Goal: Task Accomplishment & Management: Manage account settings

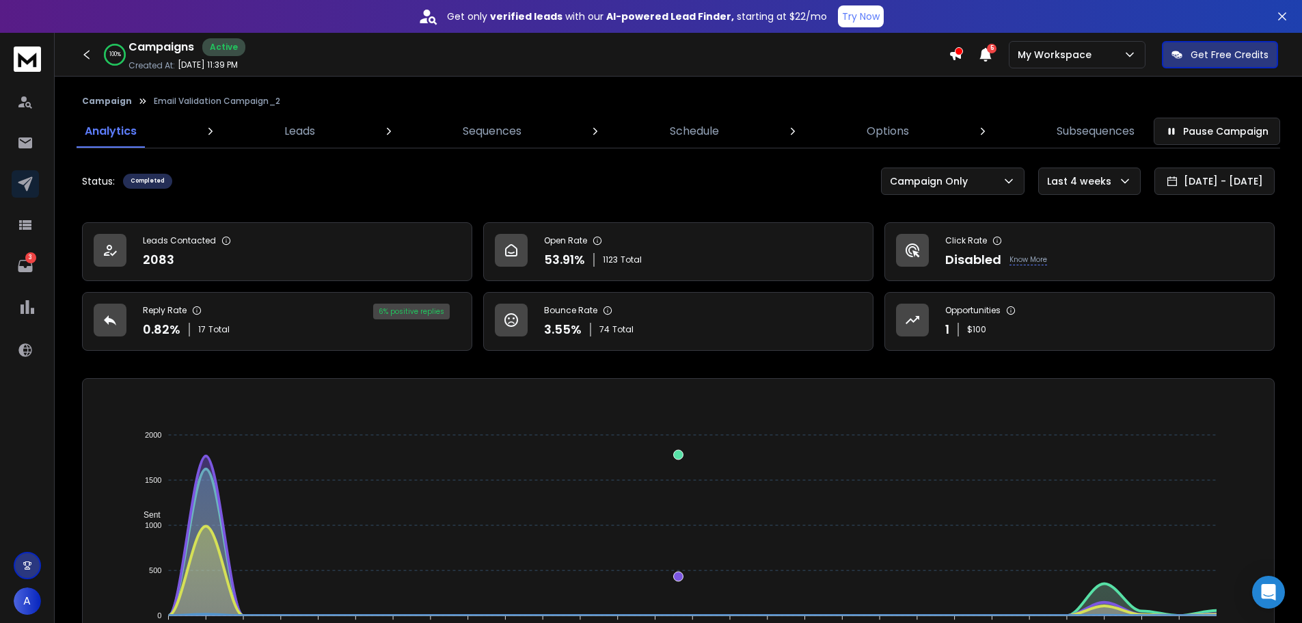
click at [325, 125] on div "Analytics Leads Sequences Schedule Options Subsequences" at bounding box center [610, 131] width 1066 height 33
click at [309, 133] on p "Leads" at bounding box center [299, 131] width 31 height 16
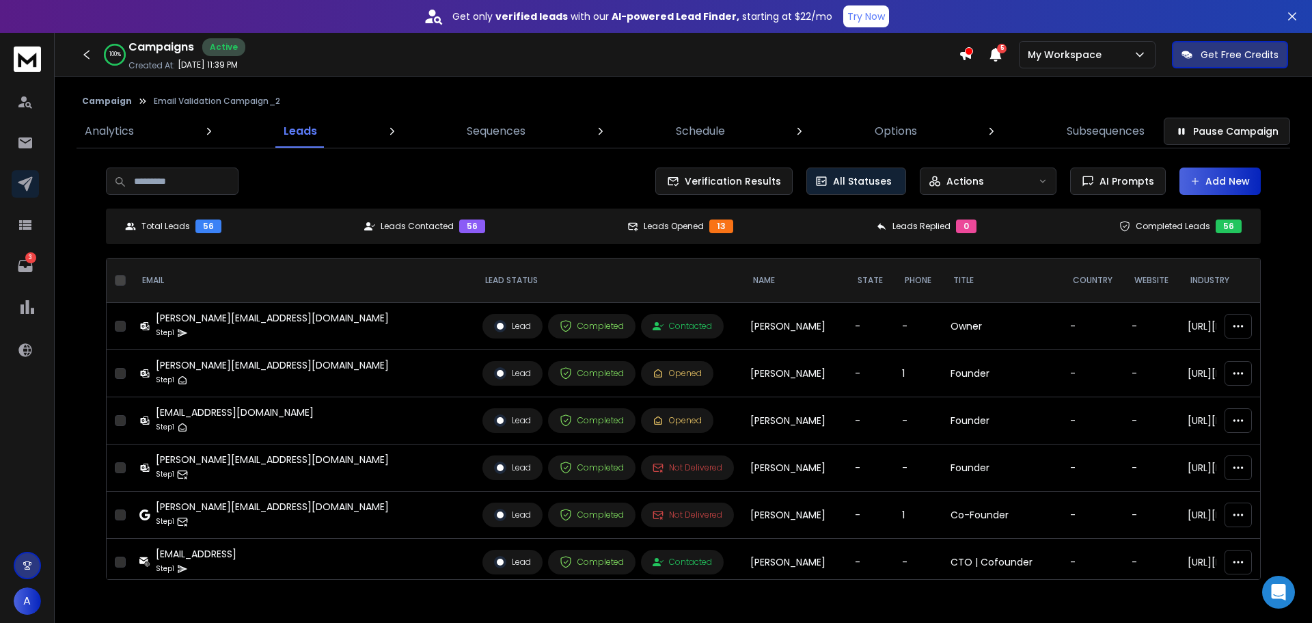
click at [864, 180] on p "All Statuses" at bounding box center [862, 181] width 59 height 14
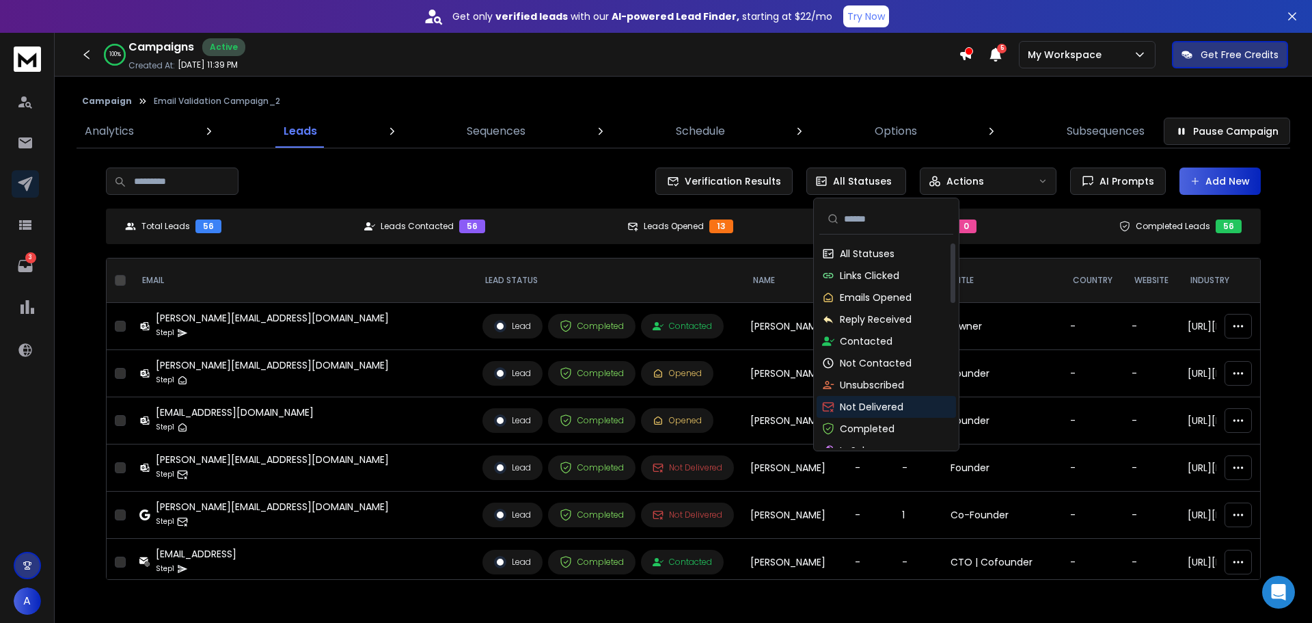
click at [879, 407] on p "Not Delivered" at bounding box center [872, 407] width 64 height 14
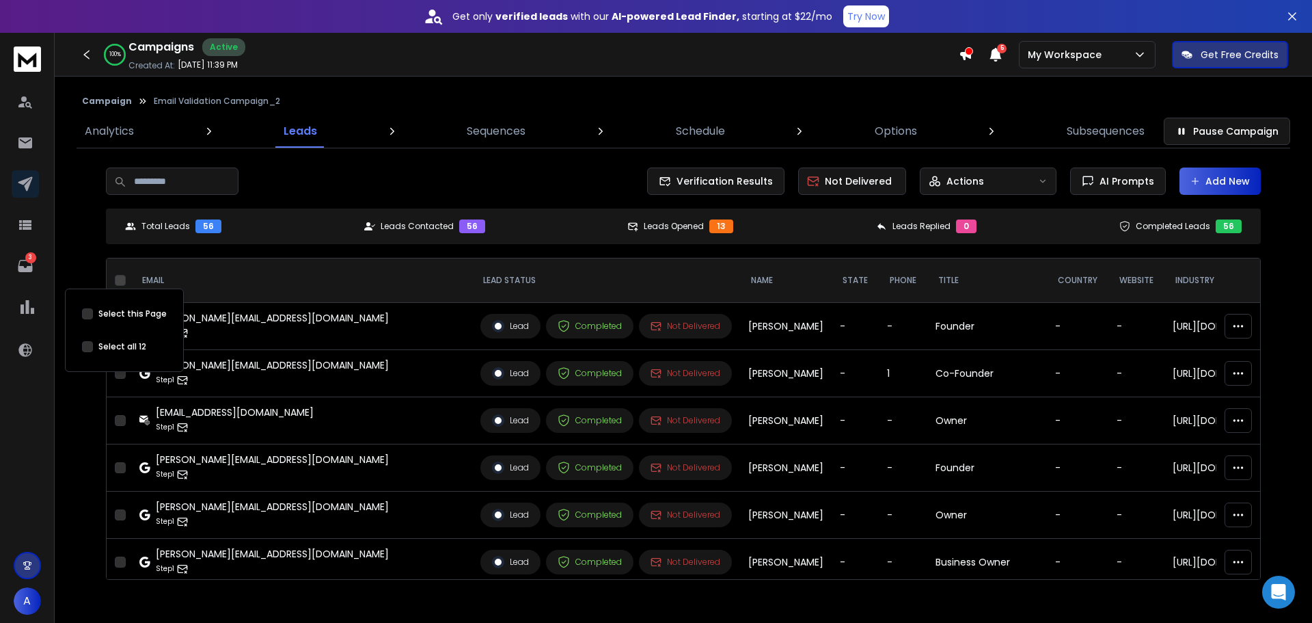
click at [87, 347] on button "Select this Page" at bounding box center [87, 346] width 11 height 11
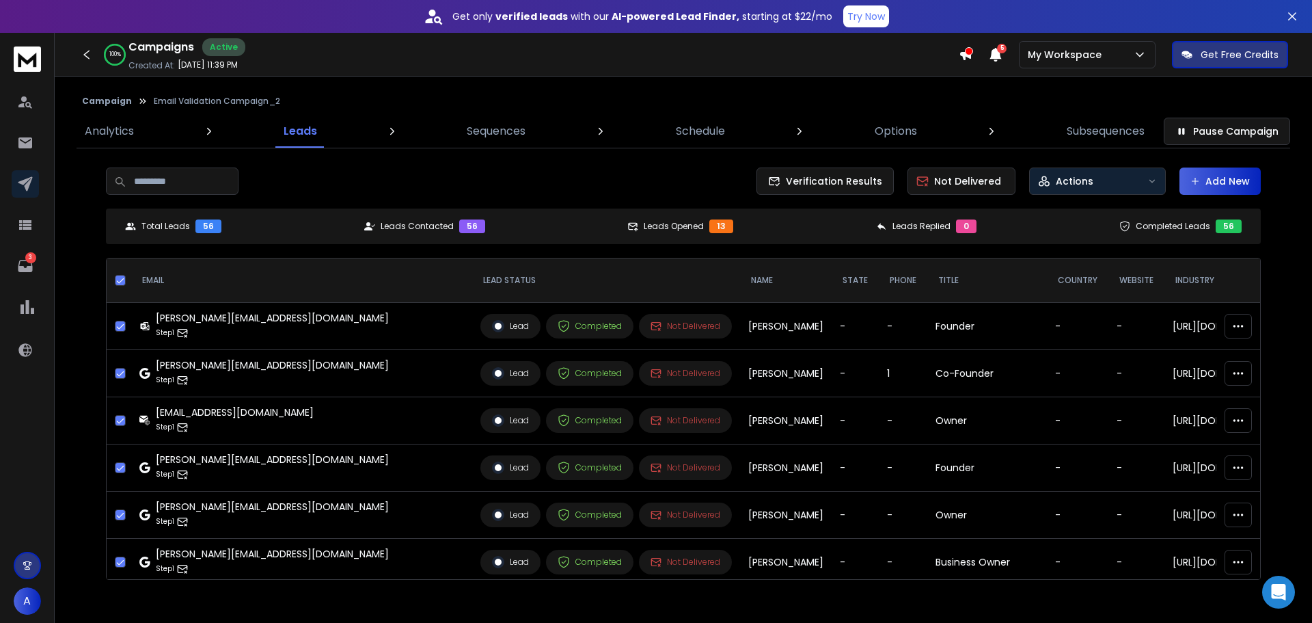
click at [1080, 176] on p "Actions" at bounding box center [1075, 181] width 38 height 14
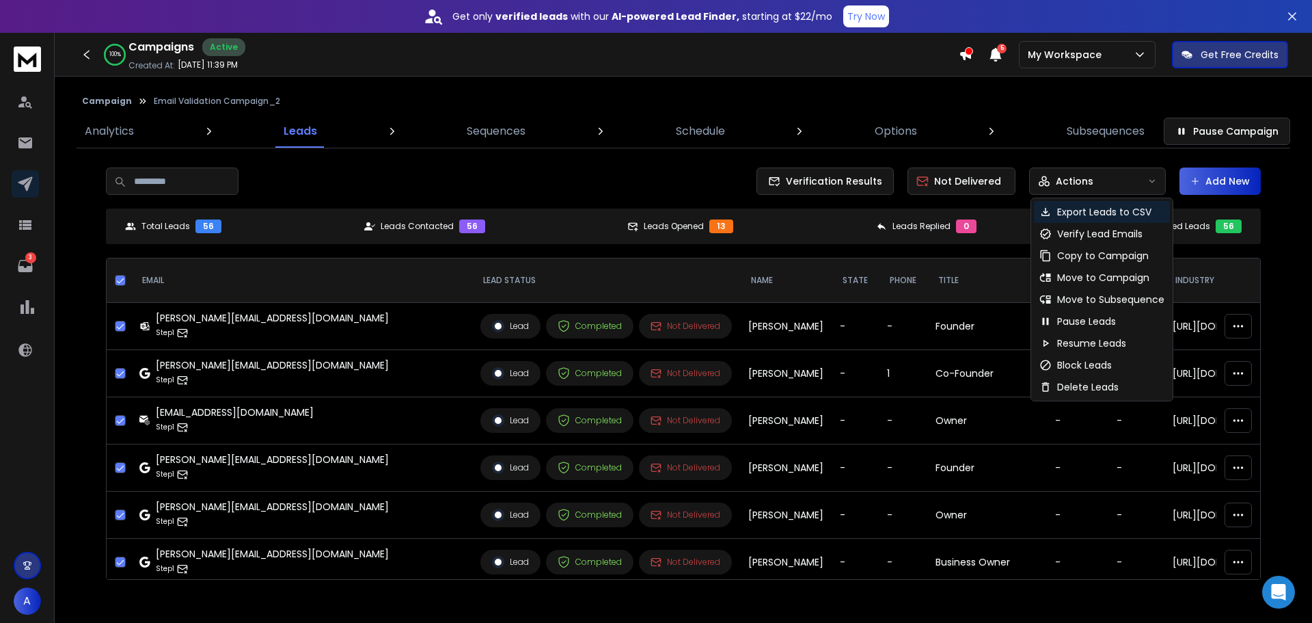
click at [1091, 215] on p "Export Leads to CSV" at bounding box center [1104, 212] width 94 height 14
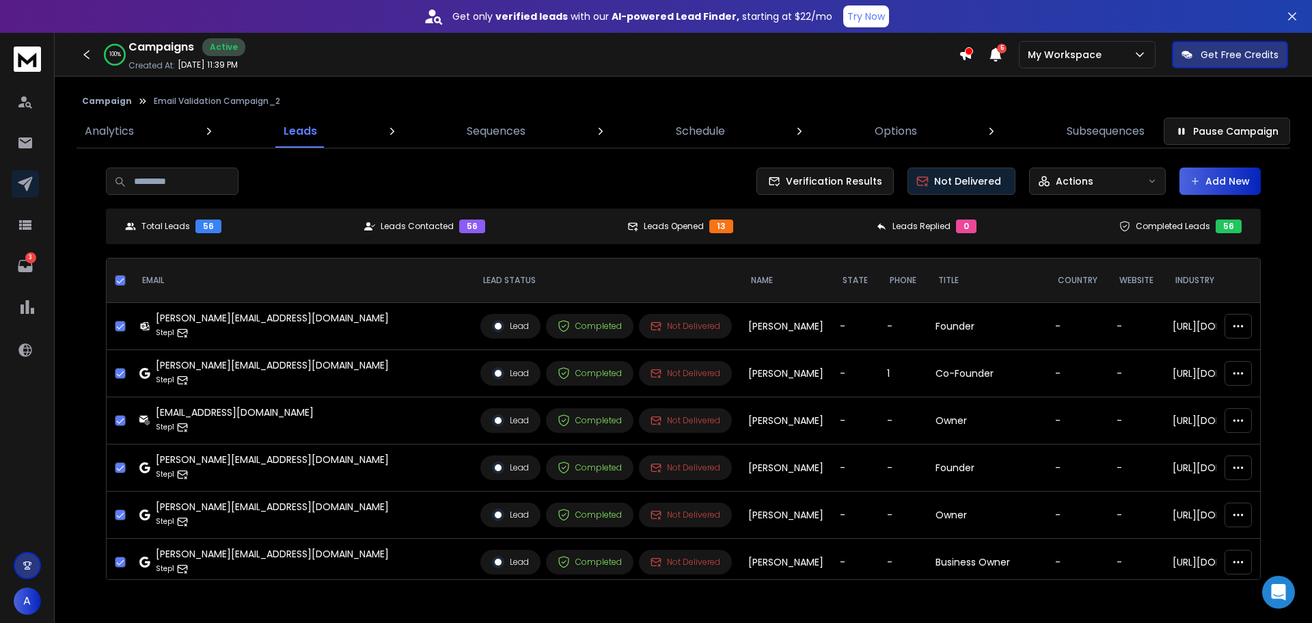
click at [940, 176] on p "Not Delivered" at bounding box center [967, 181] width 67 height 14
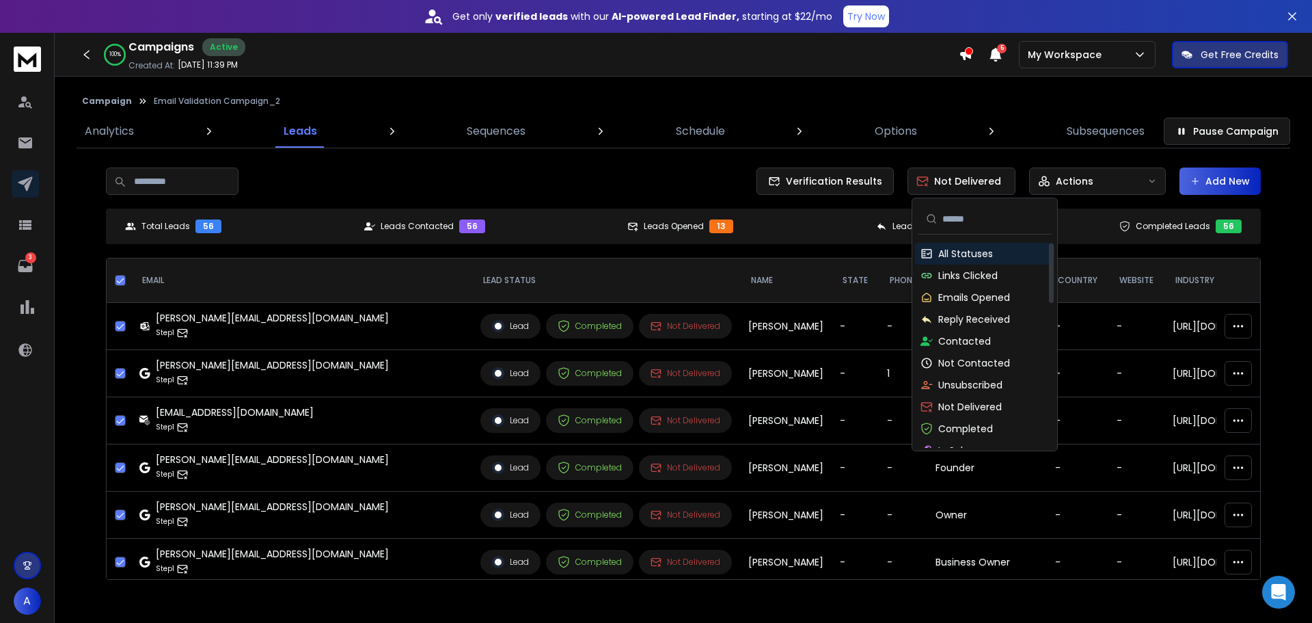
click at [959, 252] on p "All Statuses" at bounding box center [965, 254] width 55 height 14
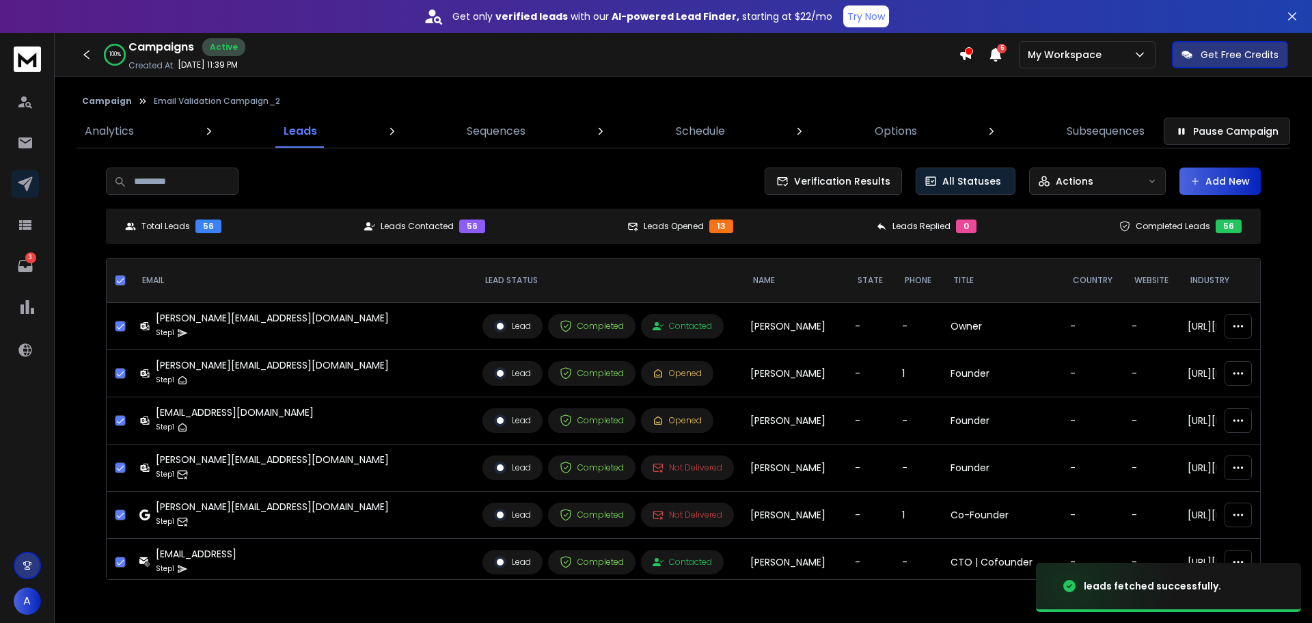
click at [967, 174] on button "All Statuses" at bounding box center [966, 180] width 100 height 27
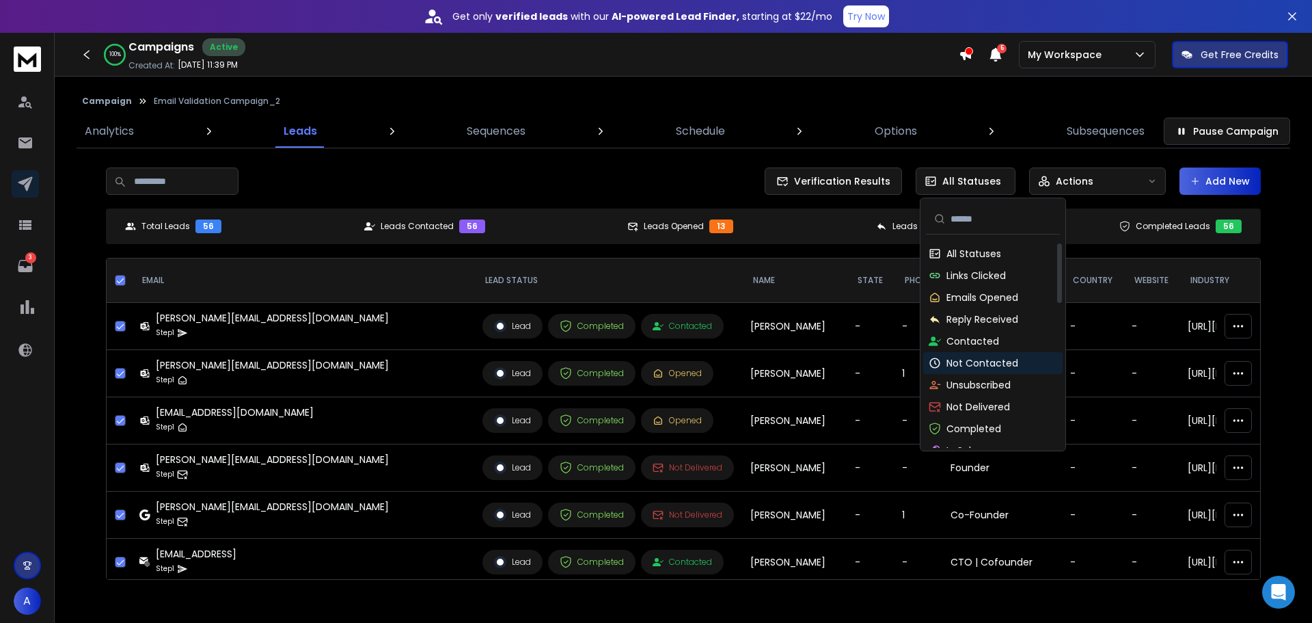
click at [970, 358] on p "Not Contacted" at bounding box center [982, 363] width 72 height 14
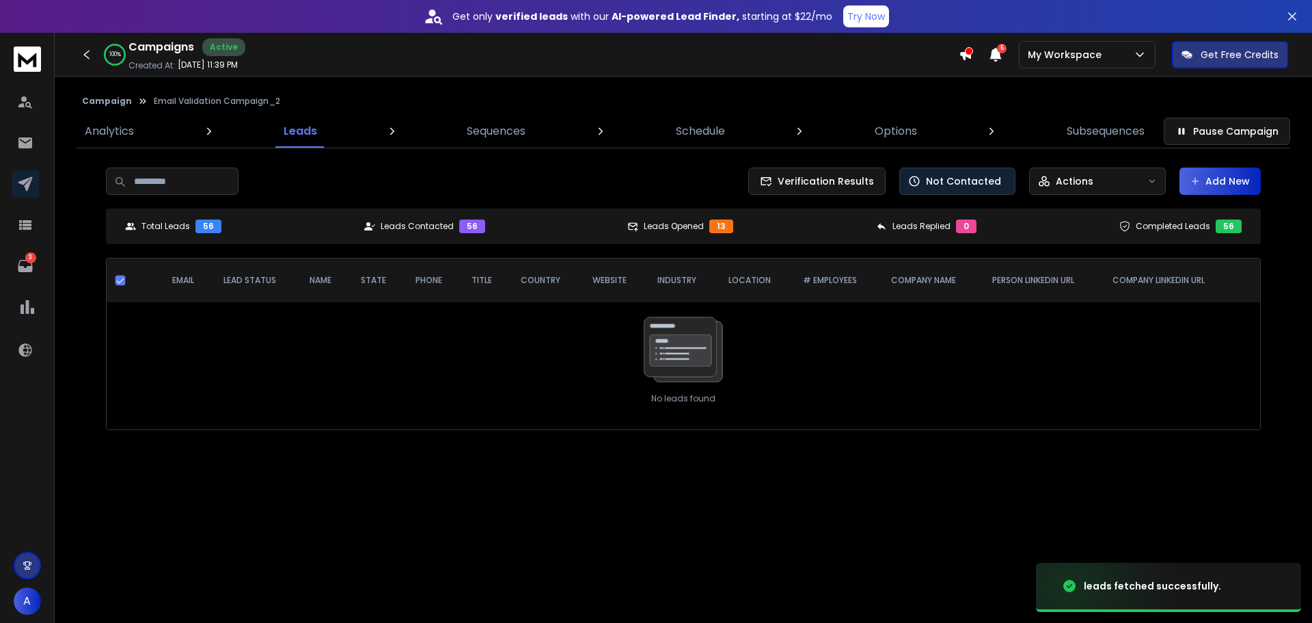
click at [956, 172] on button "Not Contacted" at bounding box center [957, 180] width 116 height 27
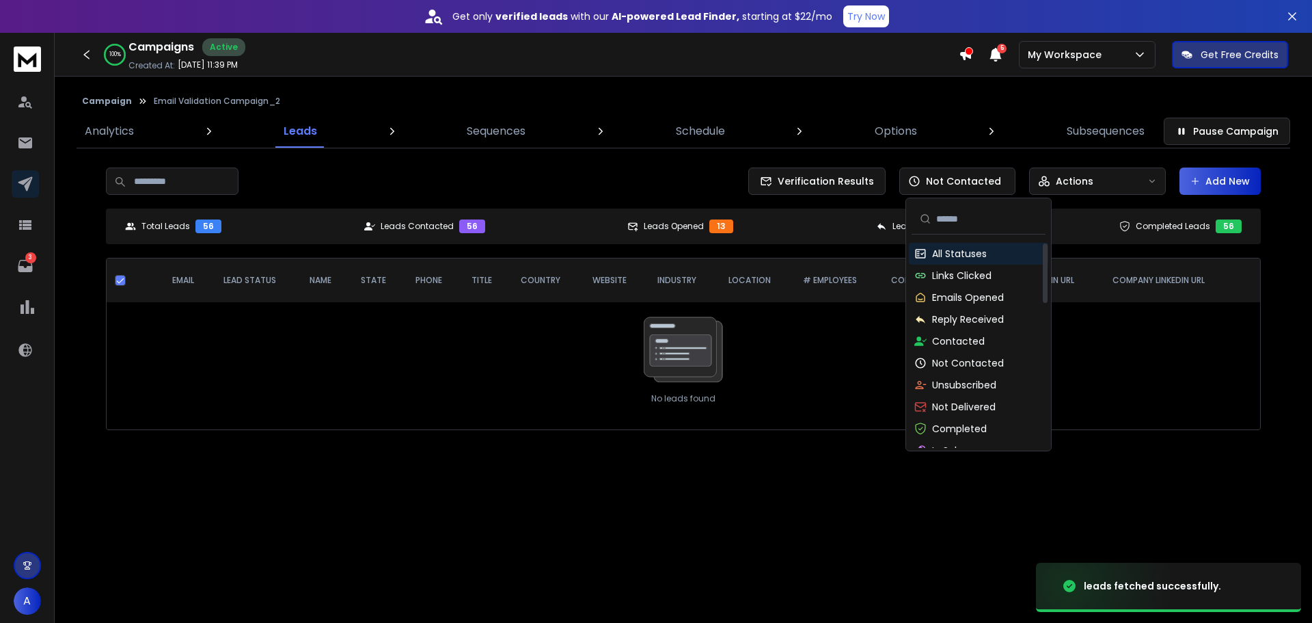
click at [942, 252] on p "All Statuses" at bounding box center [959, 254] width 55 height 14
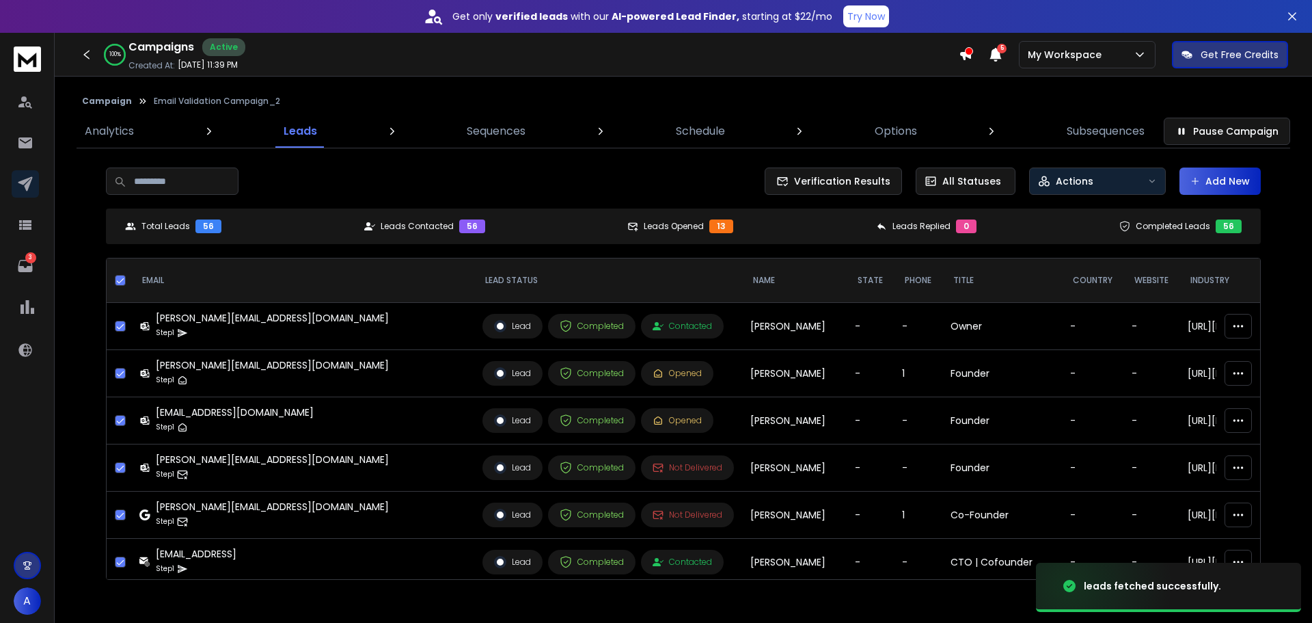
click at [1091, 172] on button "Actions" at bounding box center [1097, 180] width 137 height 27
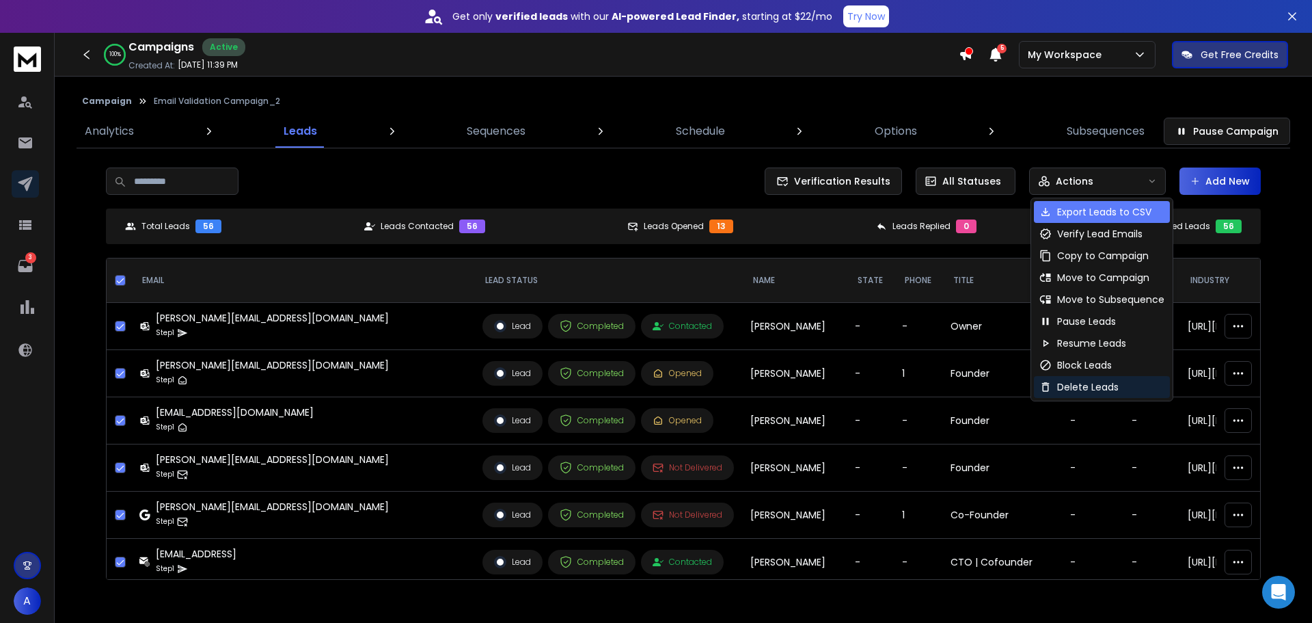
click at [1083, 382] on p "Delete Leads" at bounding box center [1088, 387] width 62 height 14
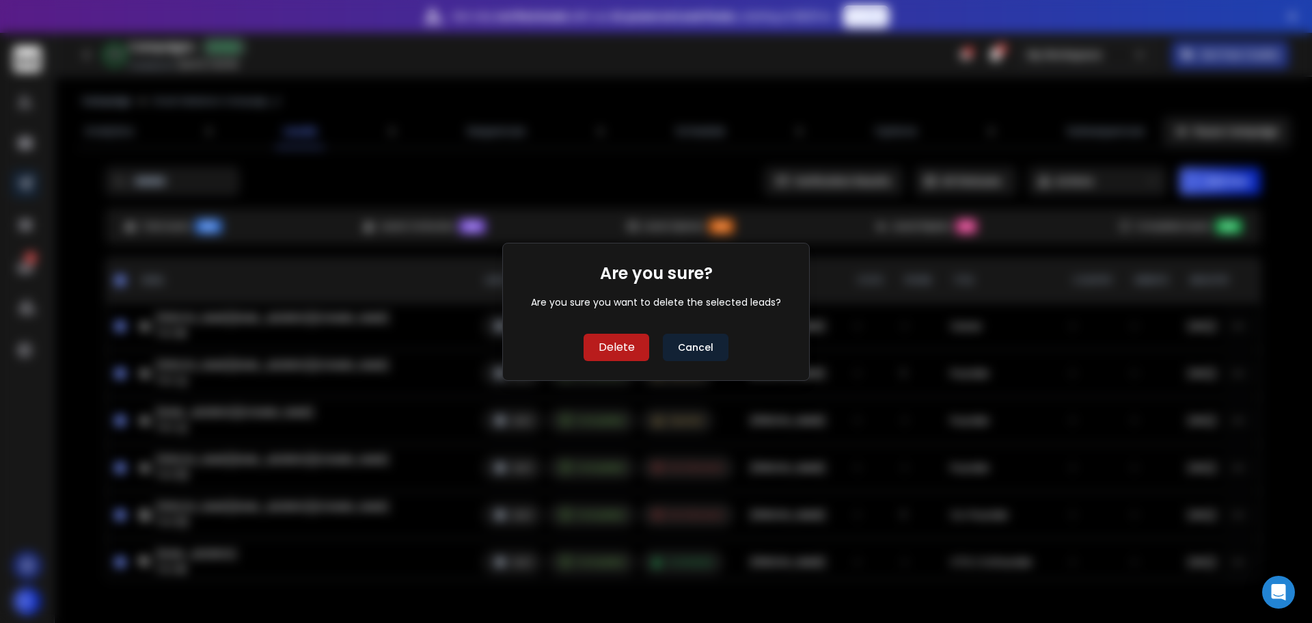
click at [608, 347] on button "Delete" at bounding box center [617, 346] width 66 height 27
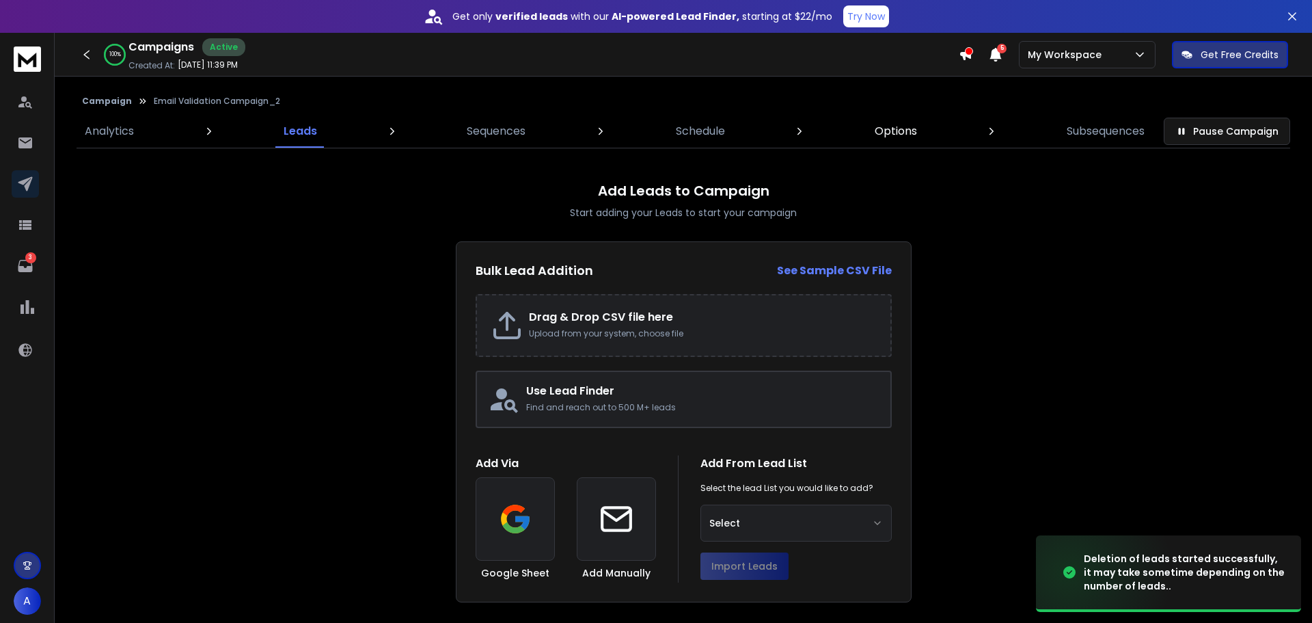
click at [878, 125] on p "Options" at bounding box center [896, 131] width 42 height 16
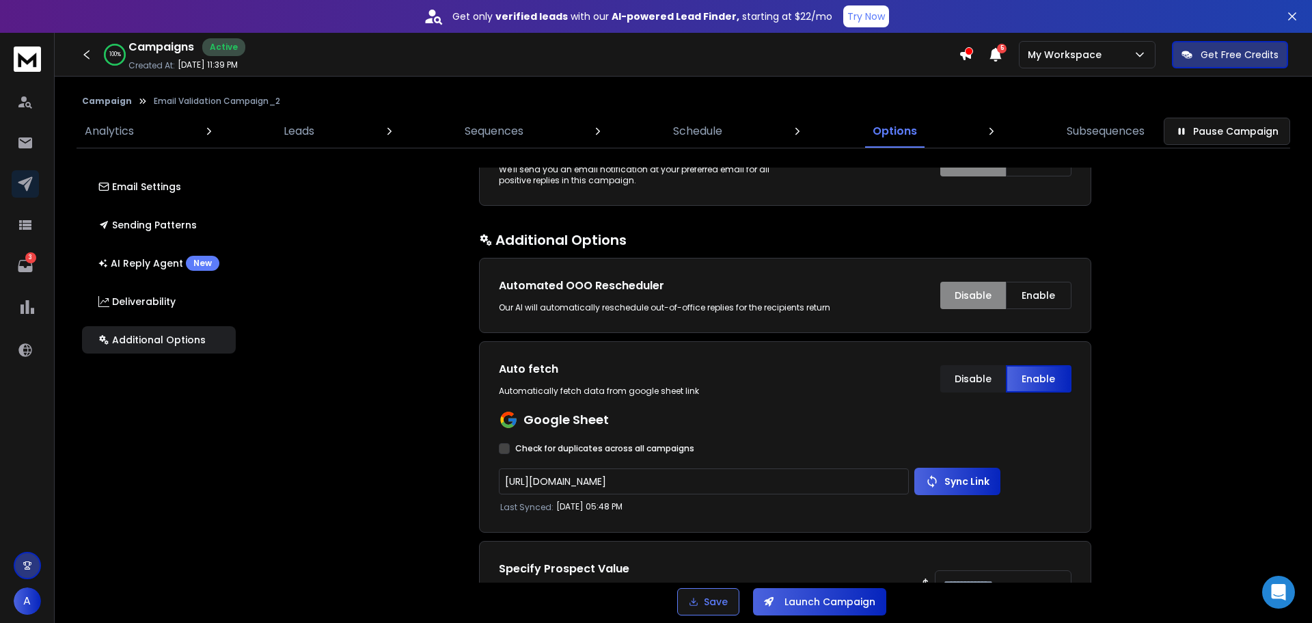
scroll to position [2528, 0]
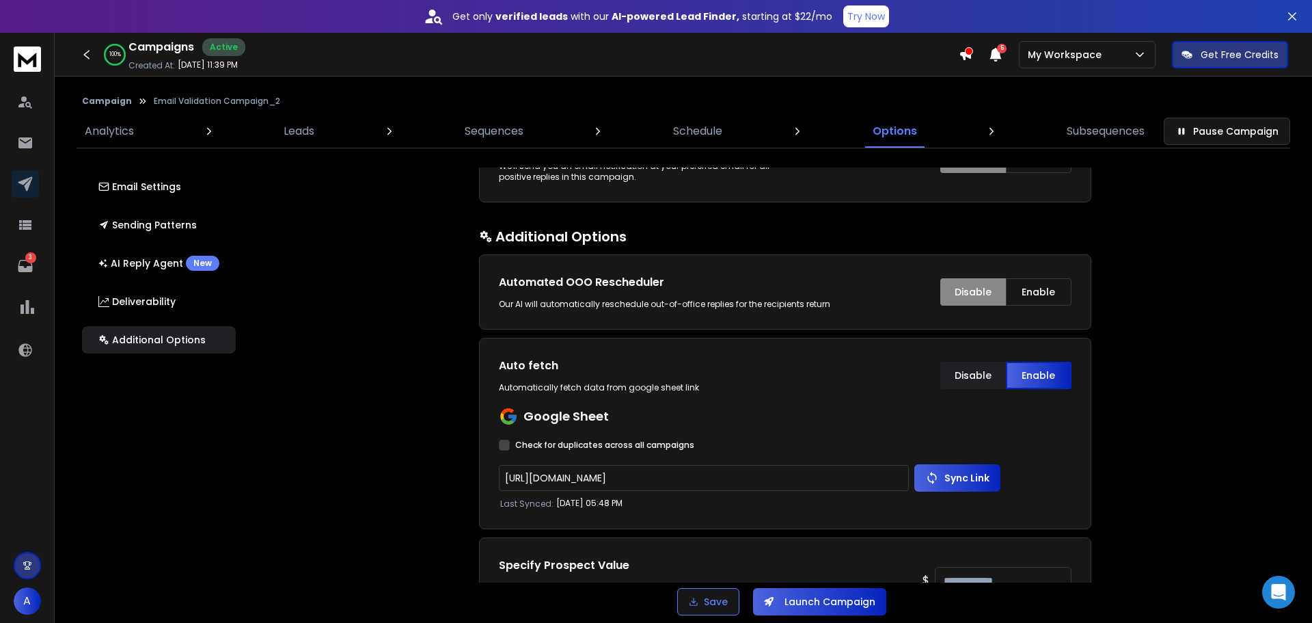
click at [955, 472] on p "Sync Link" at bounding box center [966, 478] width 45 height 14
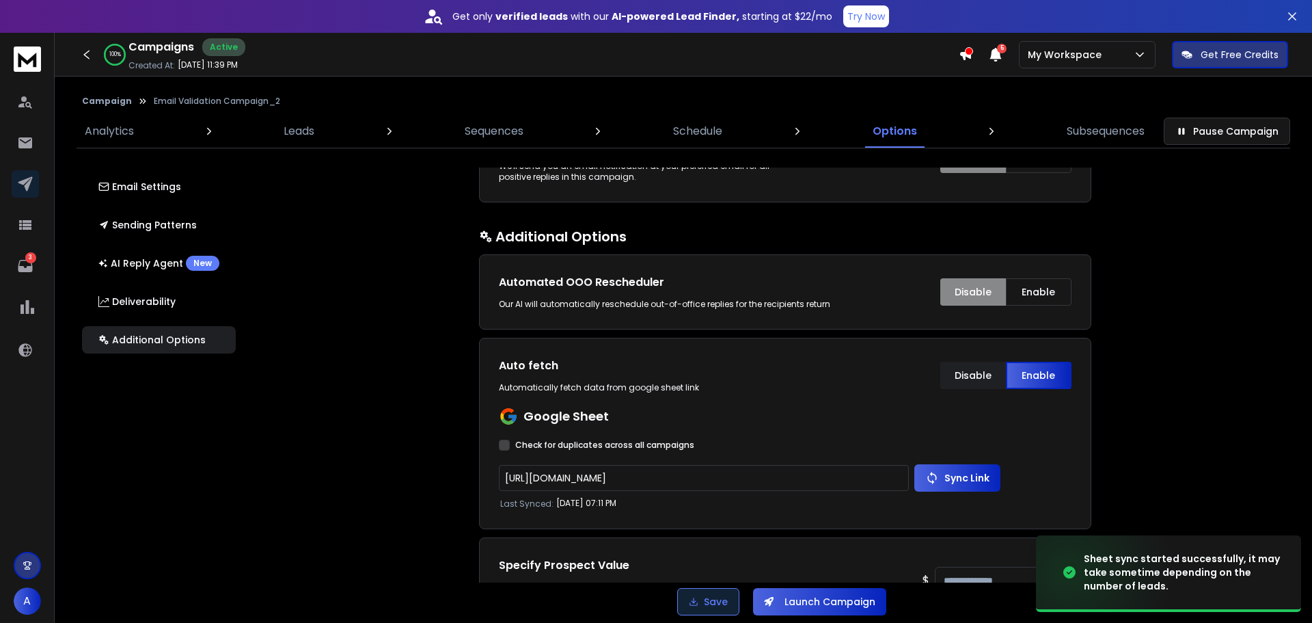
click at [708, 601] on button "Save" at bounding box center [708, 601] width 62 height 27
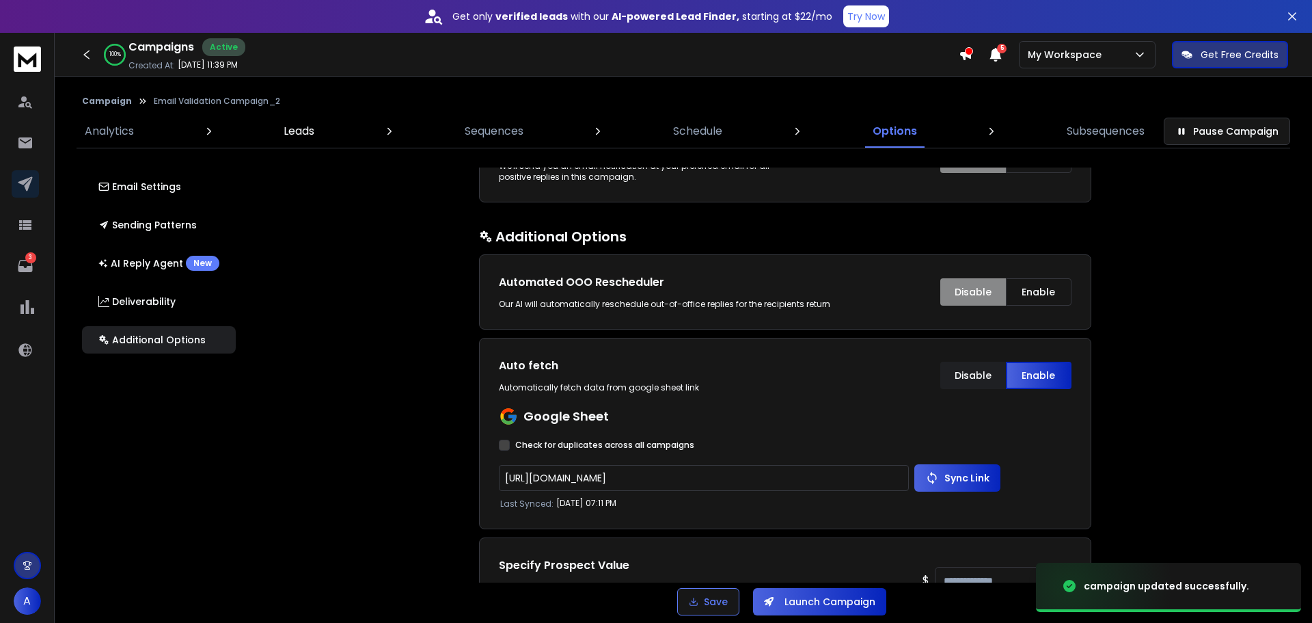
click at [288, 126] on p "Leads" at bounding box center [299, 131] width 31 height 16
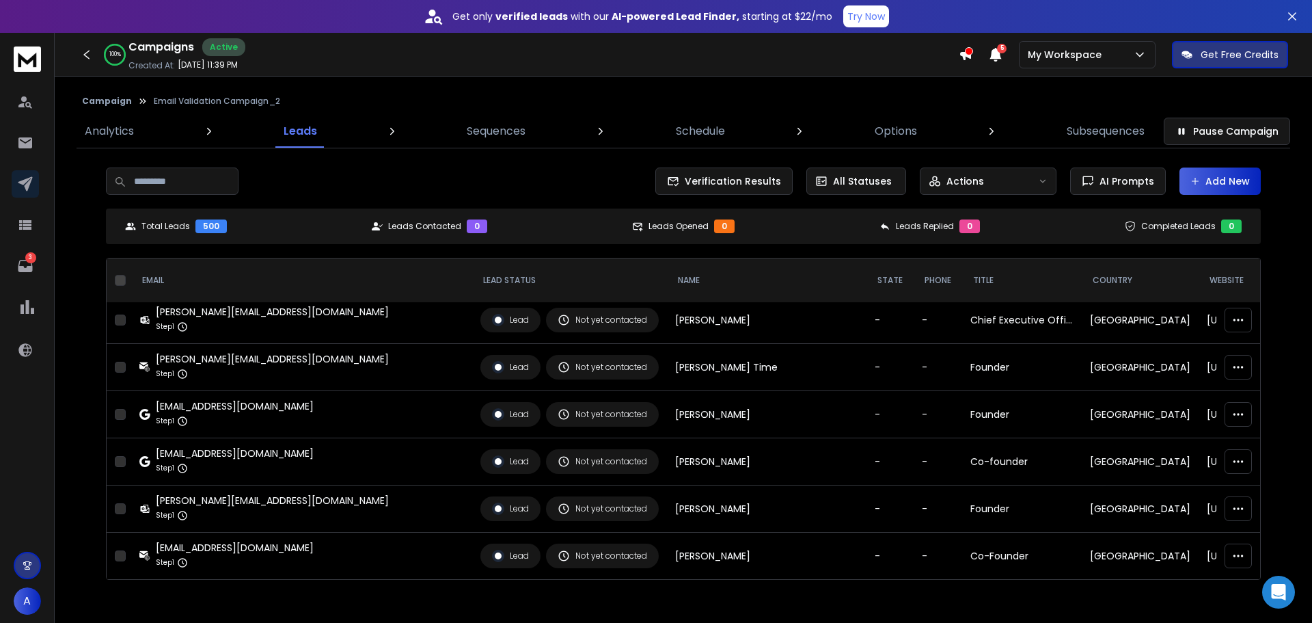
scroll to position [2102, 0]
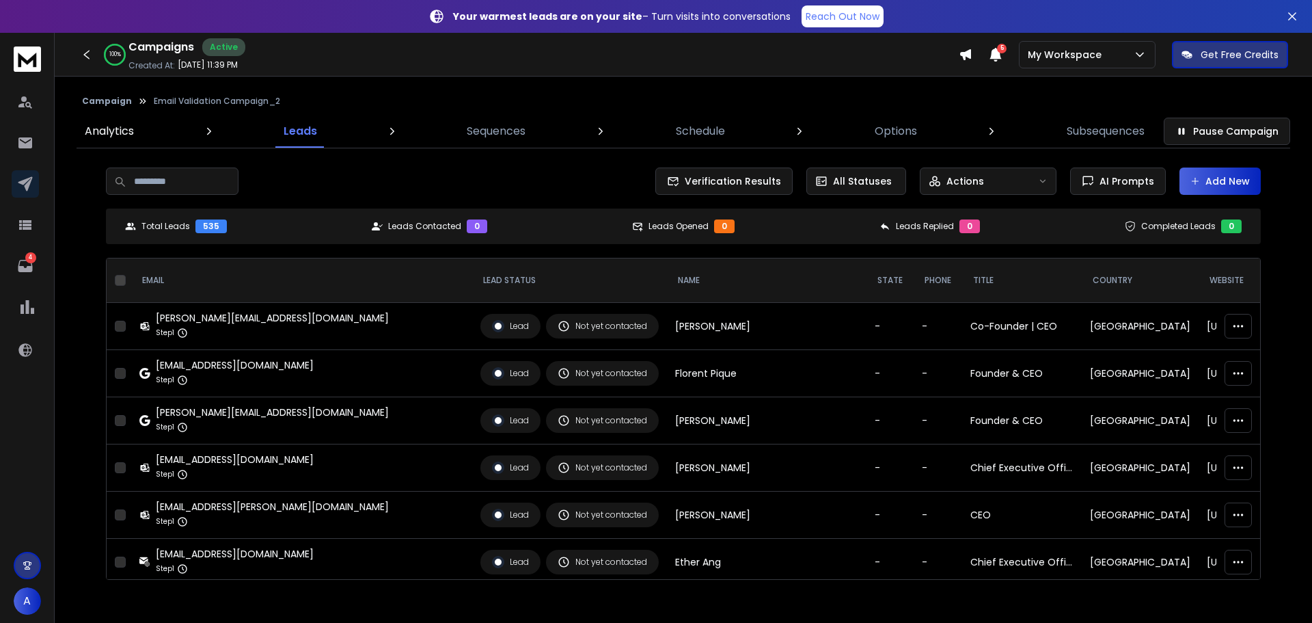
click at [127, 129] on p "Analytics" at bounding box center [109, 131] width 49 height 16
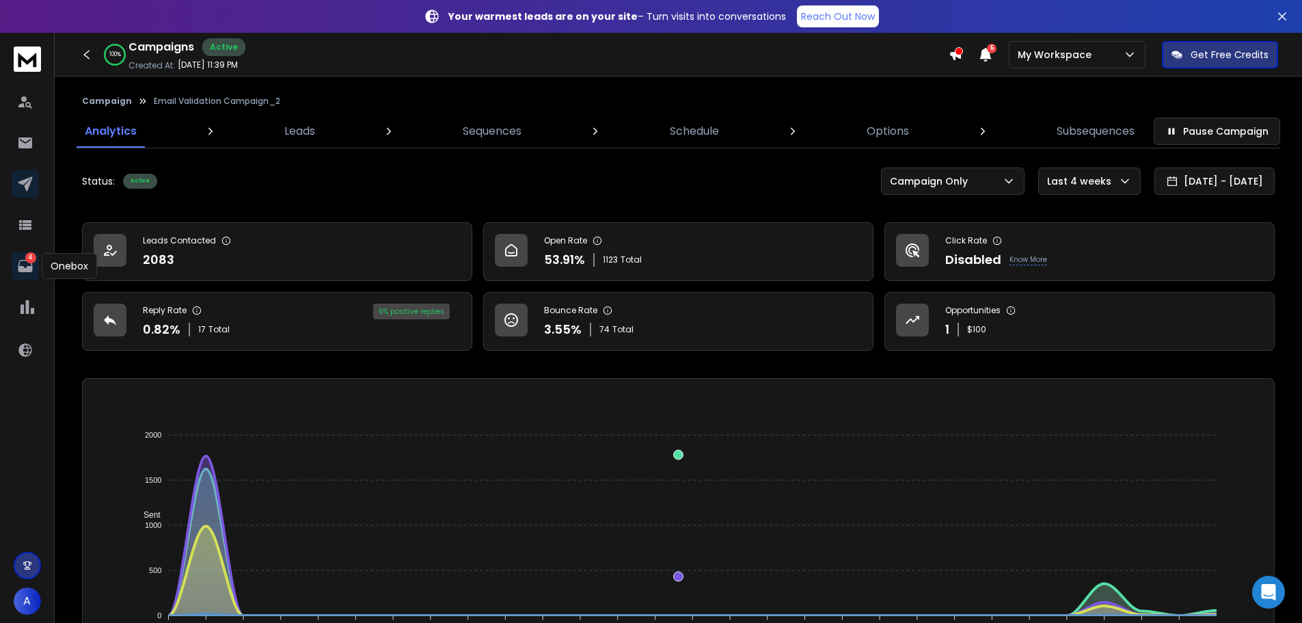
click at [27, 261] on p "4" at bounding box center [30, 257] width 11 height 11
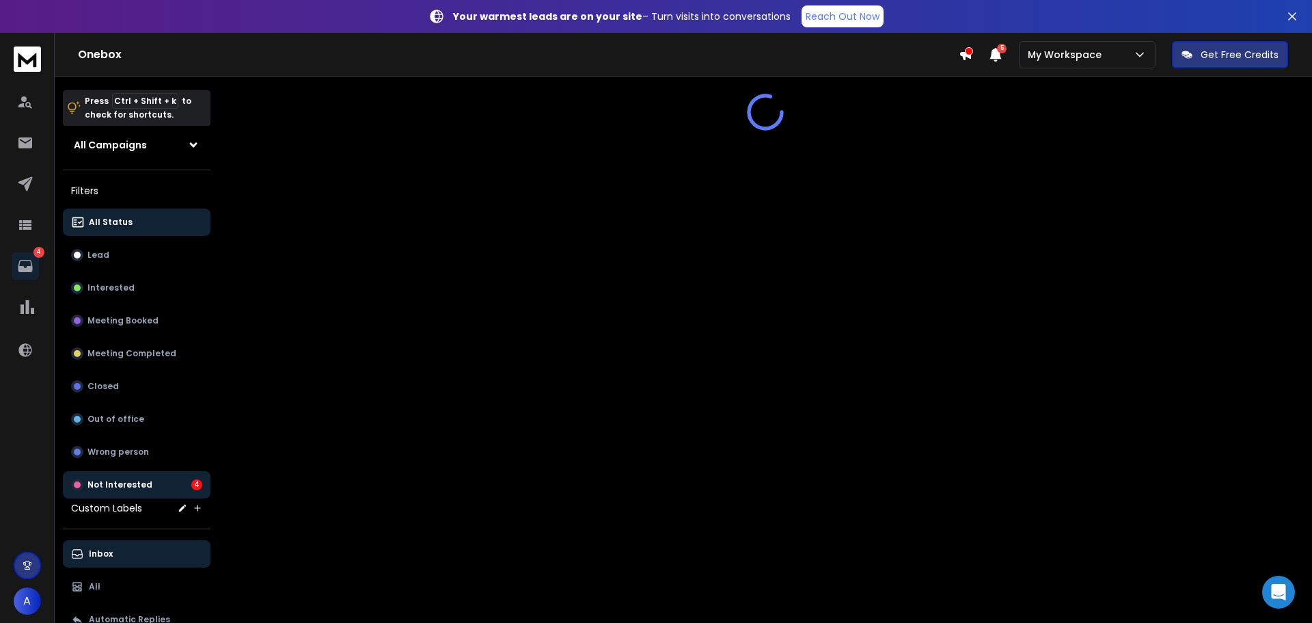
click at [144, 479] on p "Not Interested" at bounding box center [119, 484] width 65 height 11
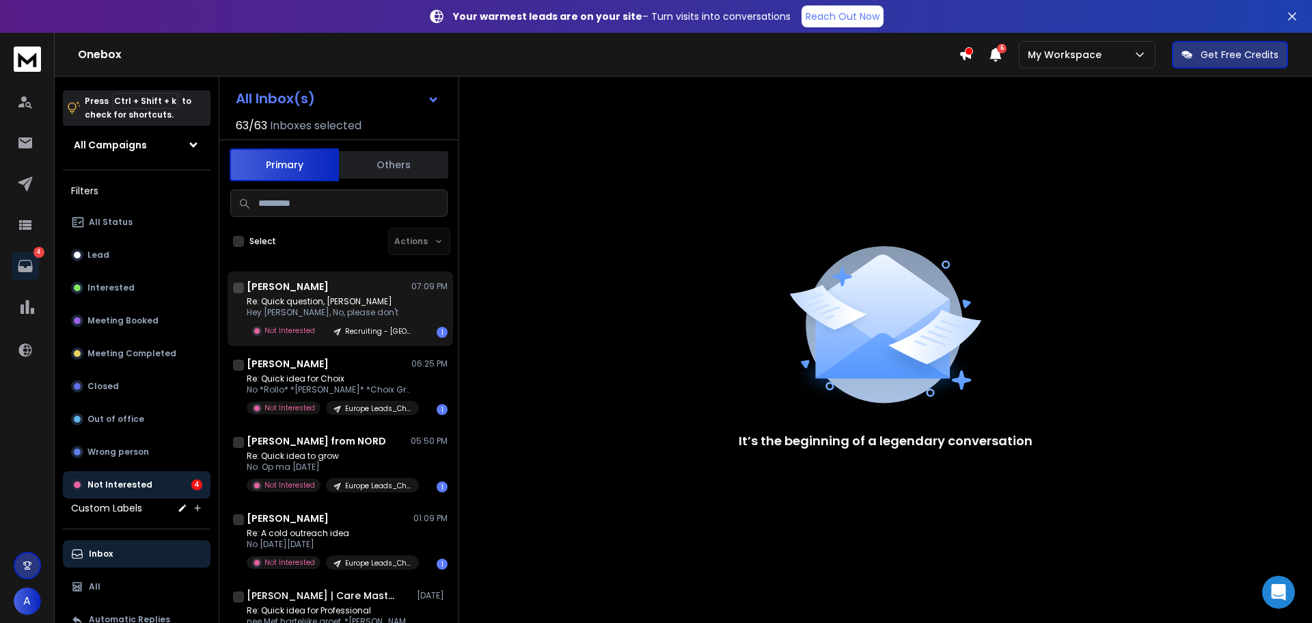
click at [361, 295] on div "Robert Stitt 07:09 PM Re: Quick question, Rob Hey Mary, No, please don't Not In…" at bounding box center [347, 308] width 201 height 58
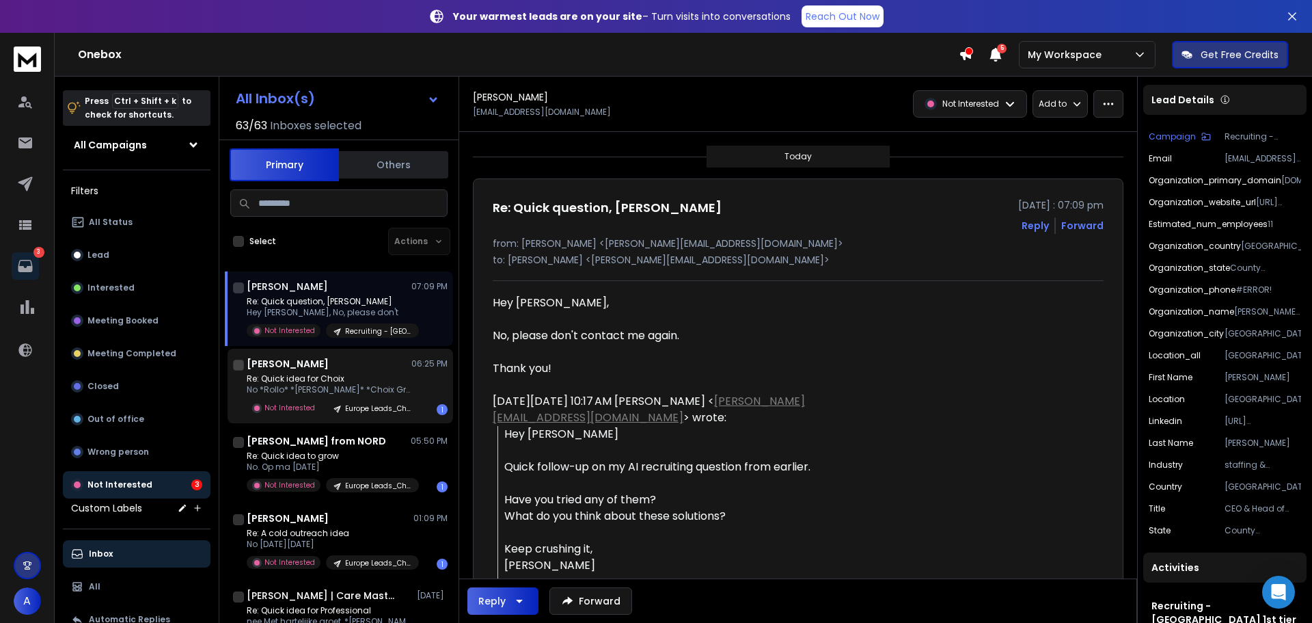
click at [311, 375] on p "Re: Quick idea for Choix" at bounding box center [329, 378] width 164 height 11
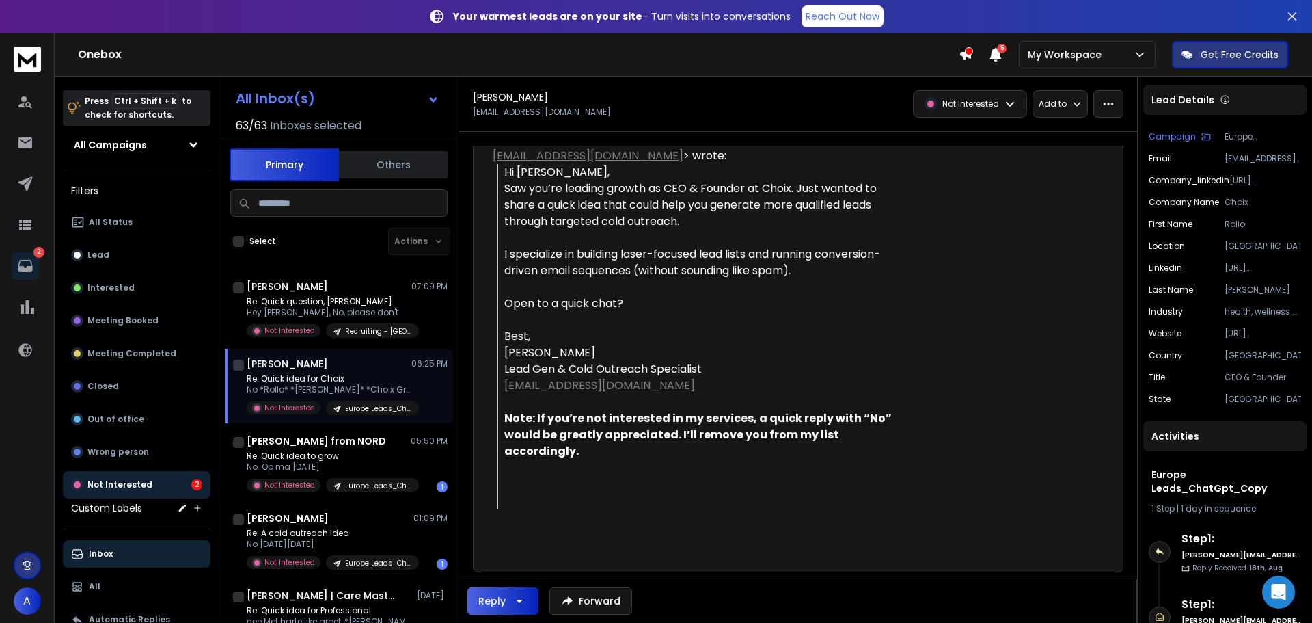
scroll to position [342, 0]
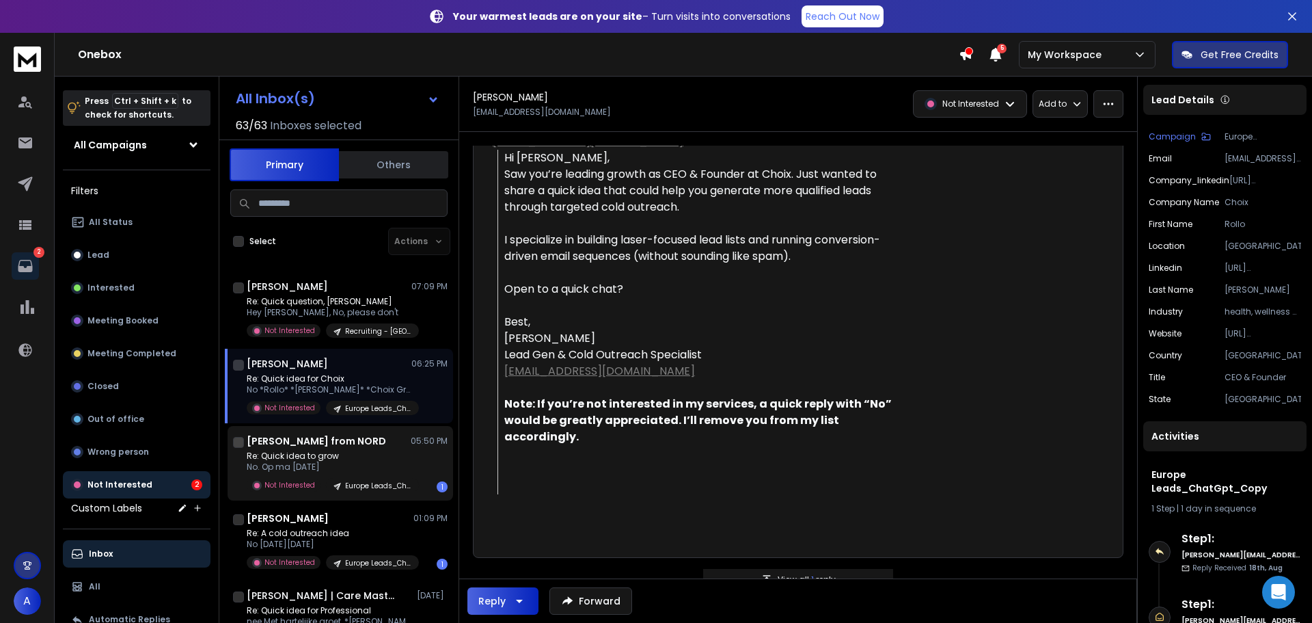
click at [329, 461] on p "Re: Quick idea to grow" at bounding box center [329, 455] width 164 height 11
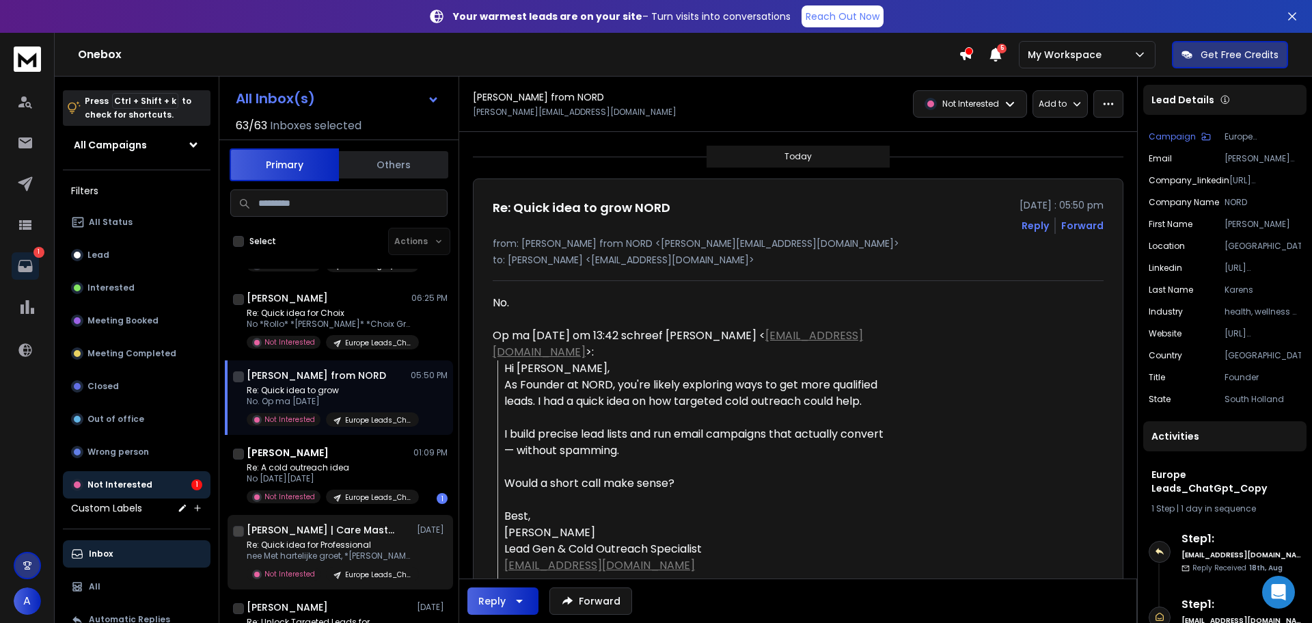
scroll to position [137, 0]
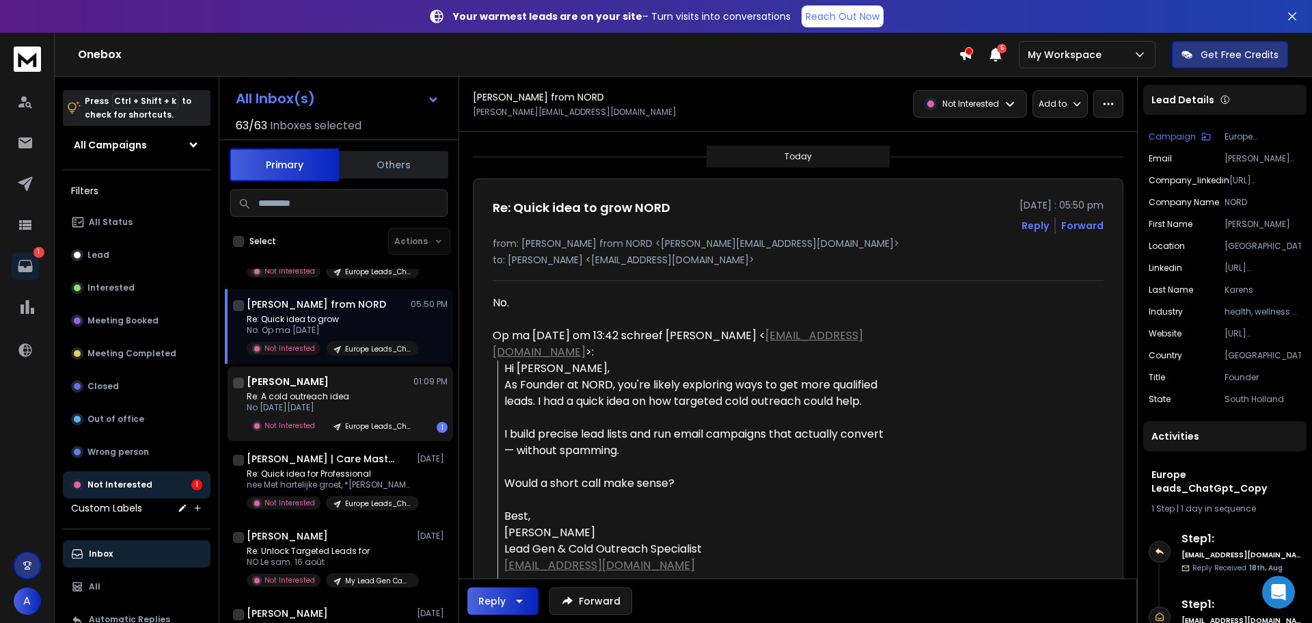
click at [357, 391] on p "Re: A cold outreach idea" at bounding box center [329, 396] width 164 height 11
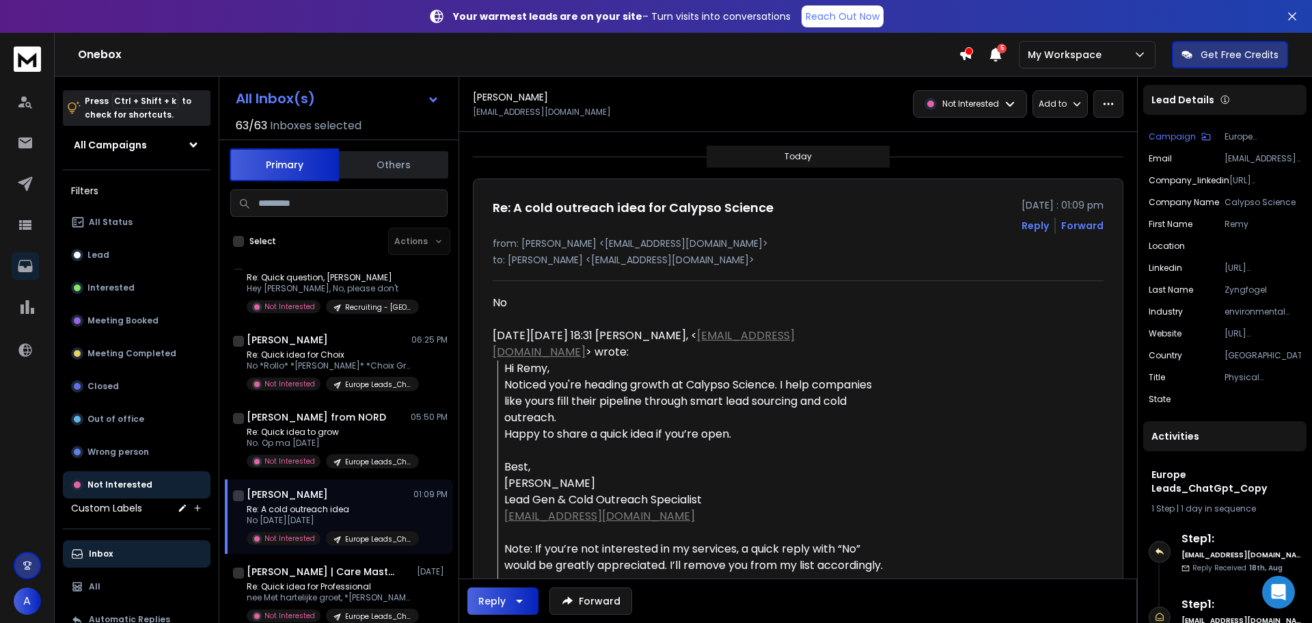
scroll to position [0, 0]
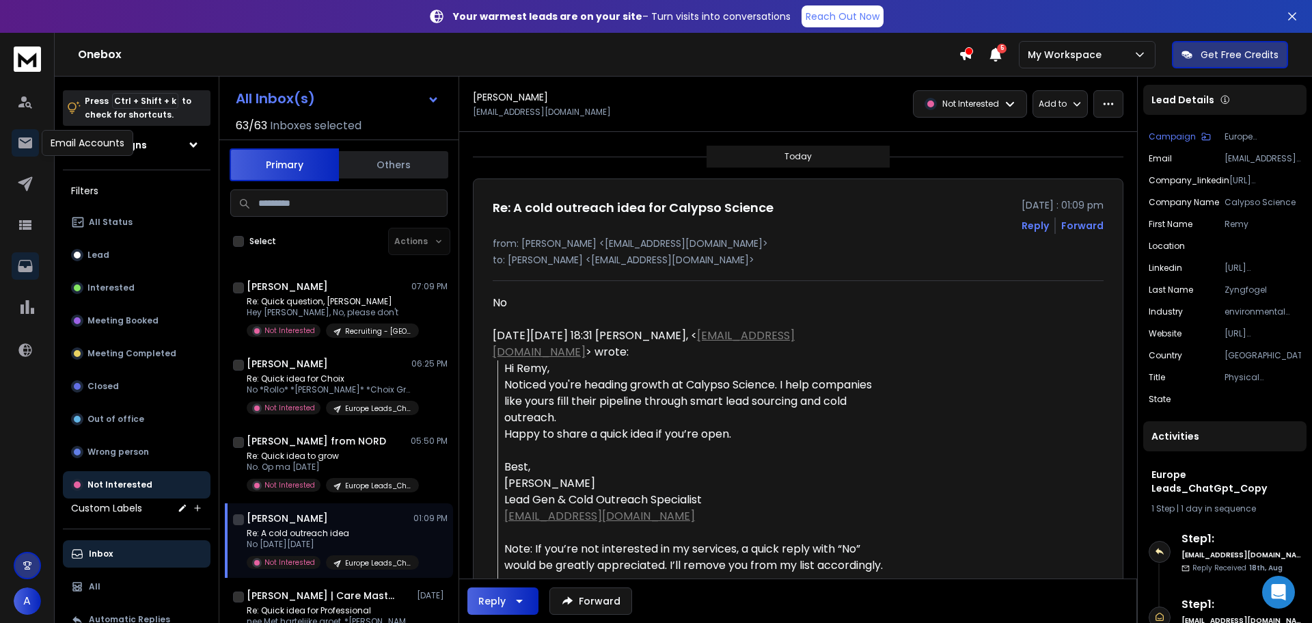
click at [29, 142] on icon at bounding box center [25, 142] width 14 height 11
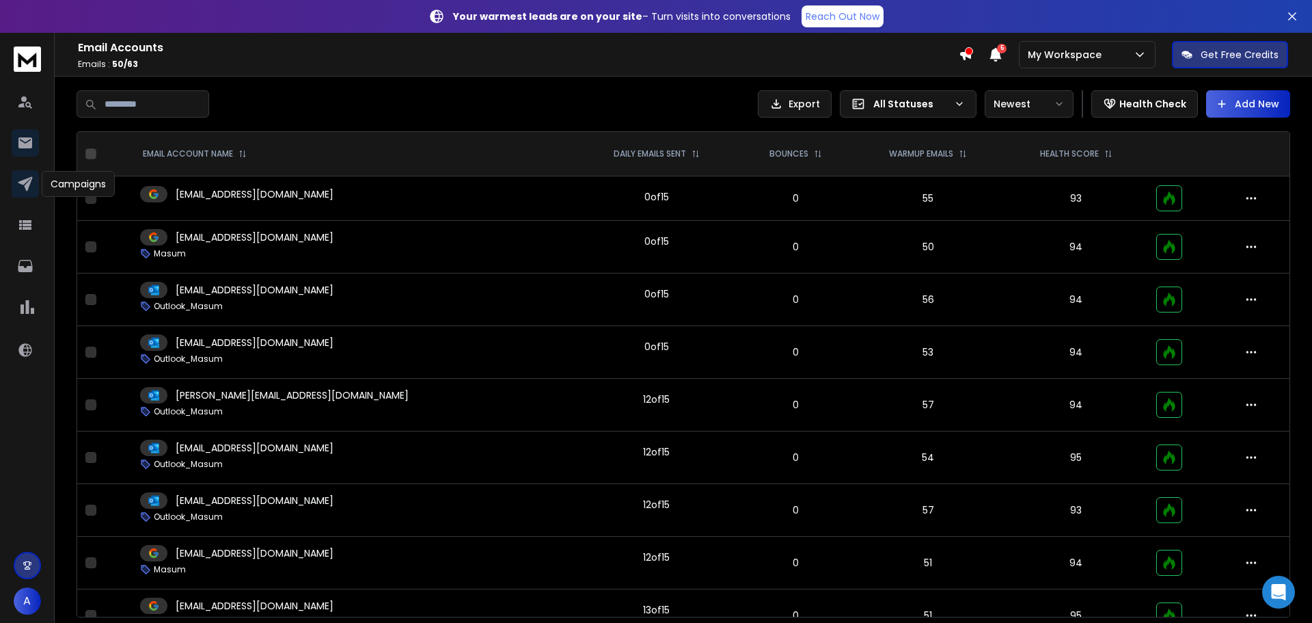
click at [23, 182] on icon at bounding box center [25, 183] width 14 height 14
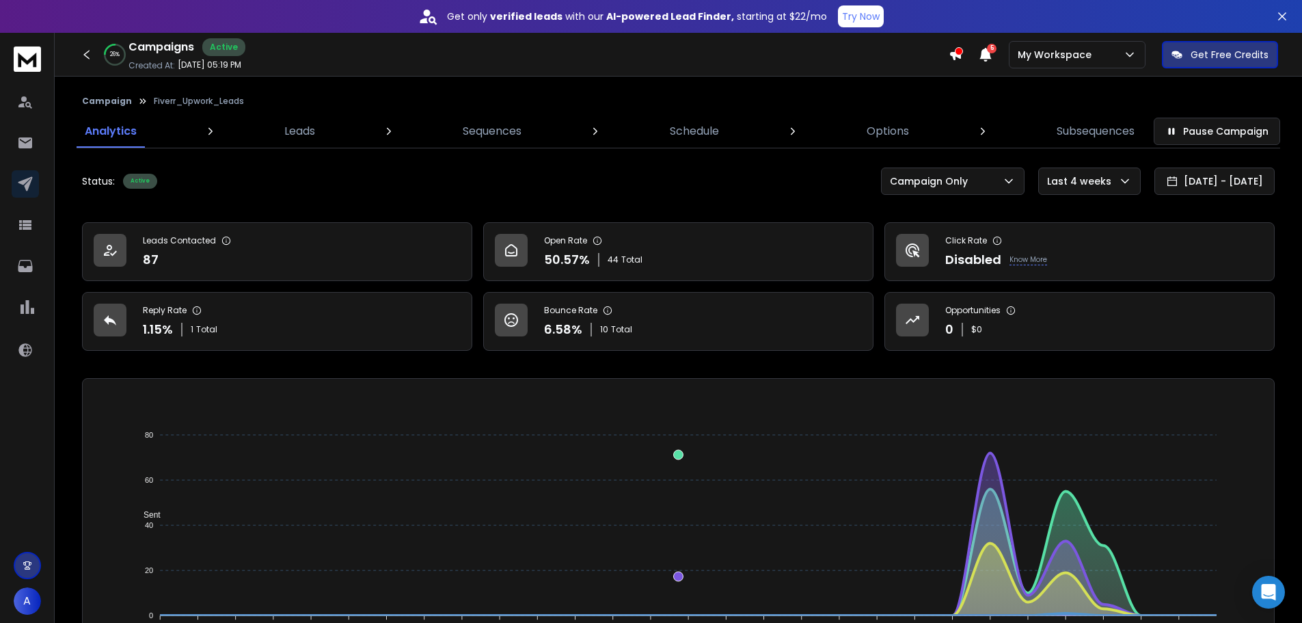
click at [156, 332] on p "1.15 %" at bounding box center [158, 329] width 30 height 19
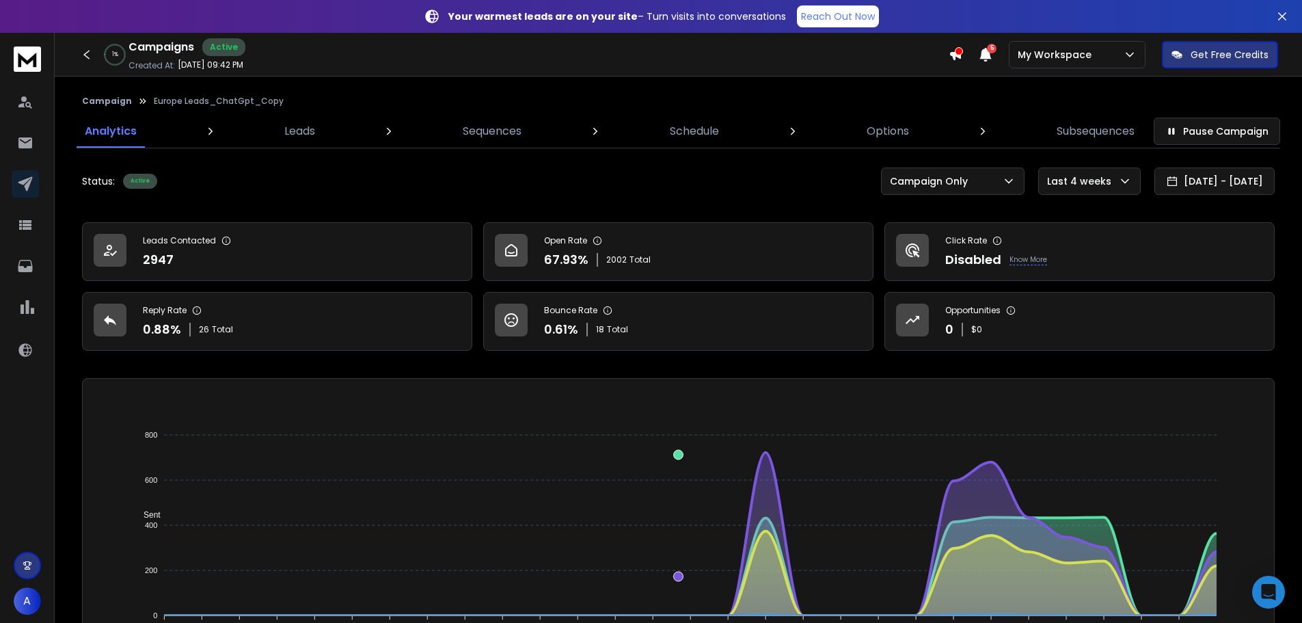
click at [203, 325] on span "26" at bounding box center [204, 329] width 10 height 11
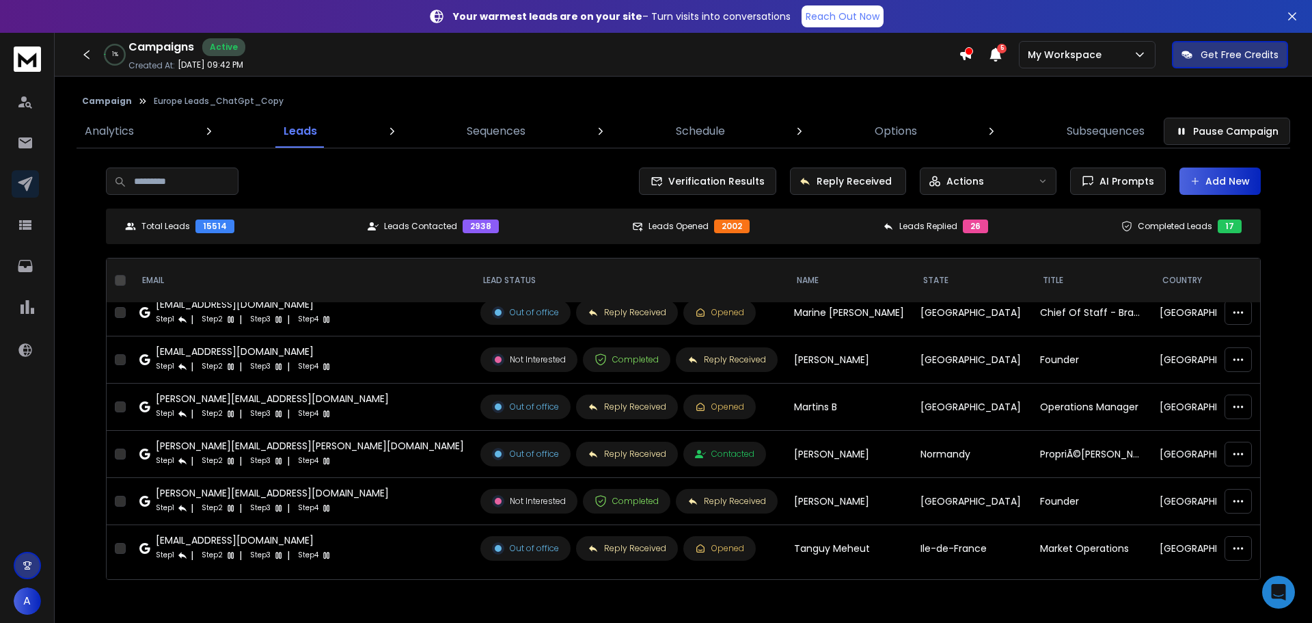
scroll to position [970, 0]
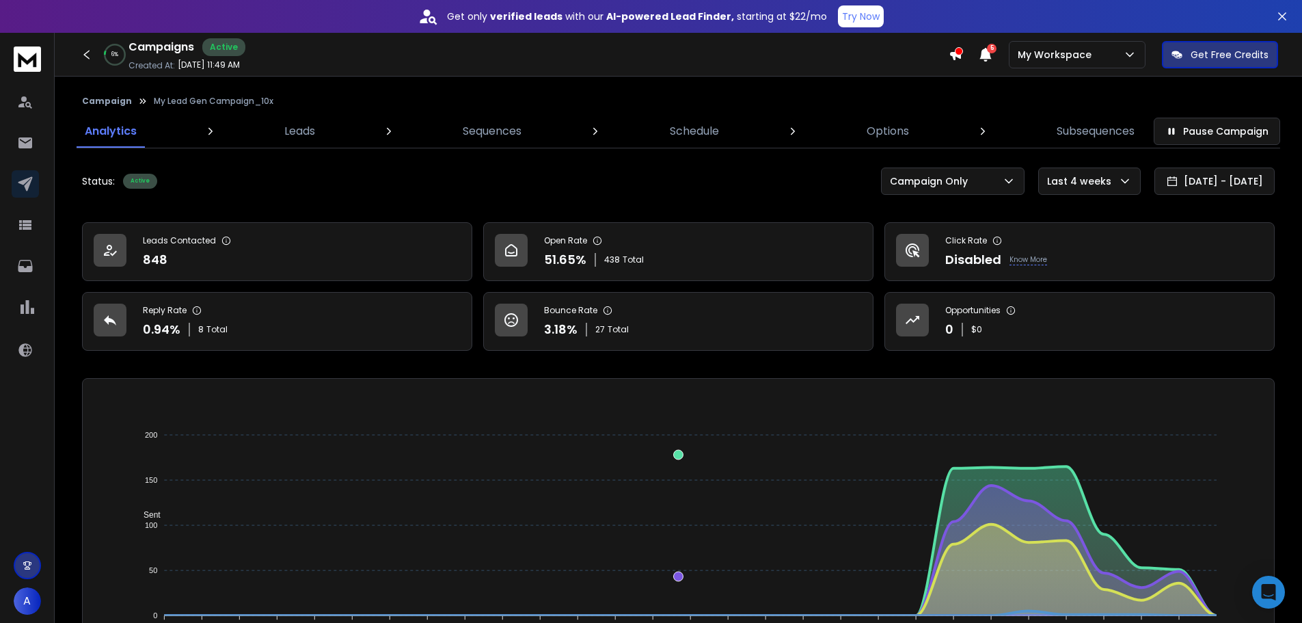
click at [571, 327] on p "3.18 %" at bounding box center [560, 329] width 33 height 19
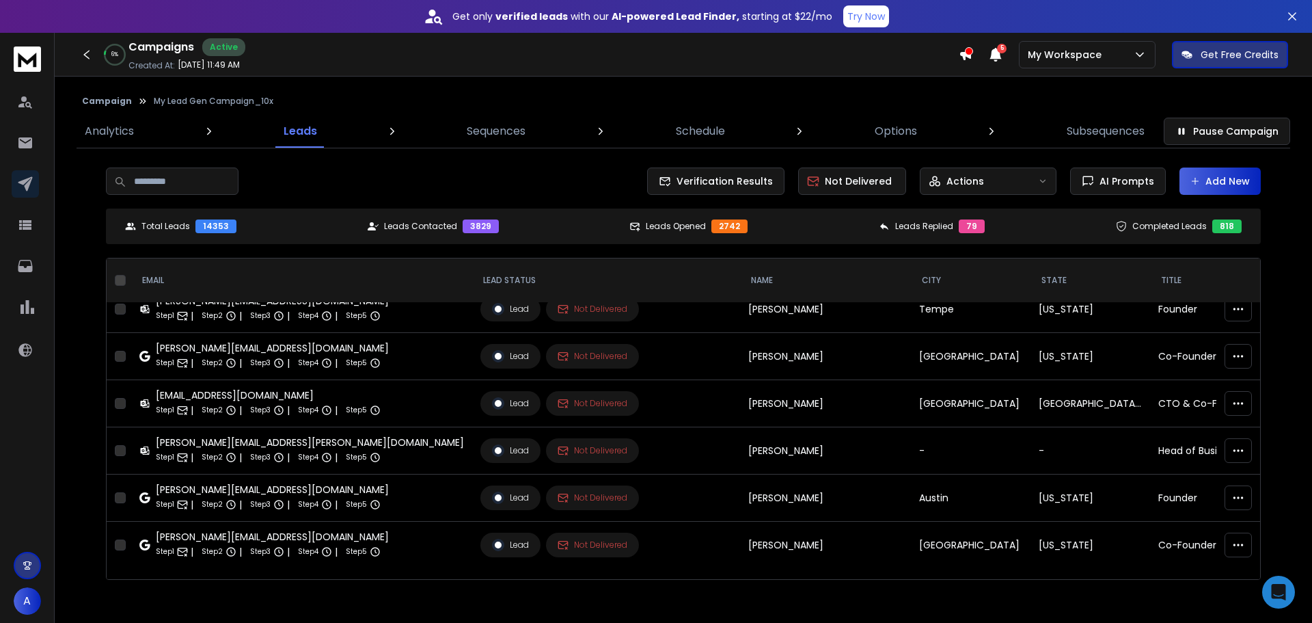
scroll to position [3195, 0]
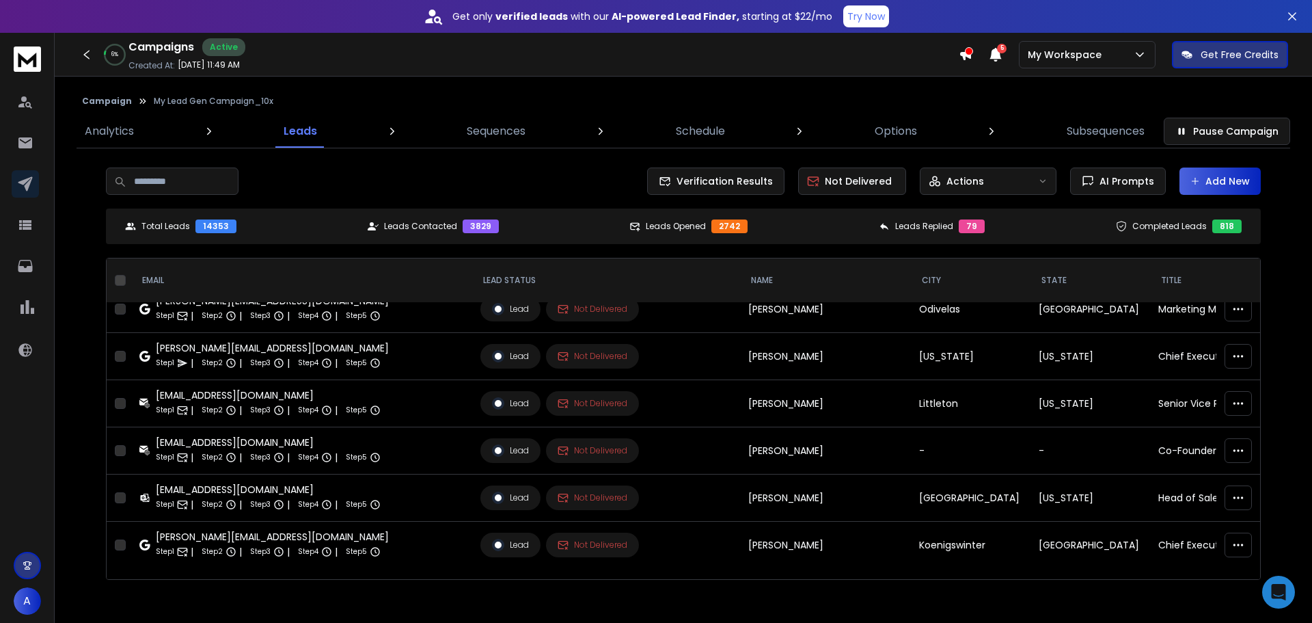
click at [115, 100] on button "Campaign" at bounding box center [107, 101] width 50 height 11
